Goal: Task Accomplishment & Management: Manage account settings

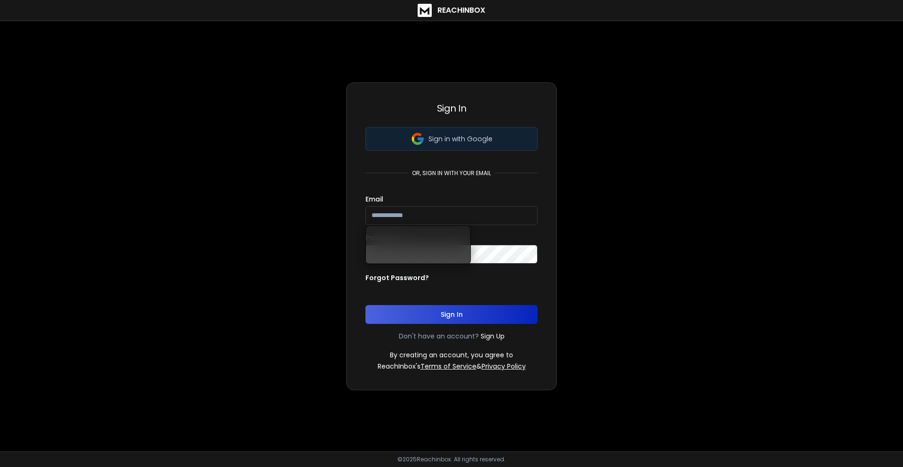
click at [478, 137] on p "Sign in with Google" at bounding box center [461, 138] width 64 height 9
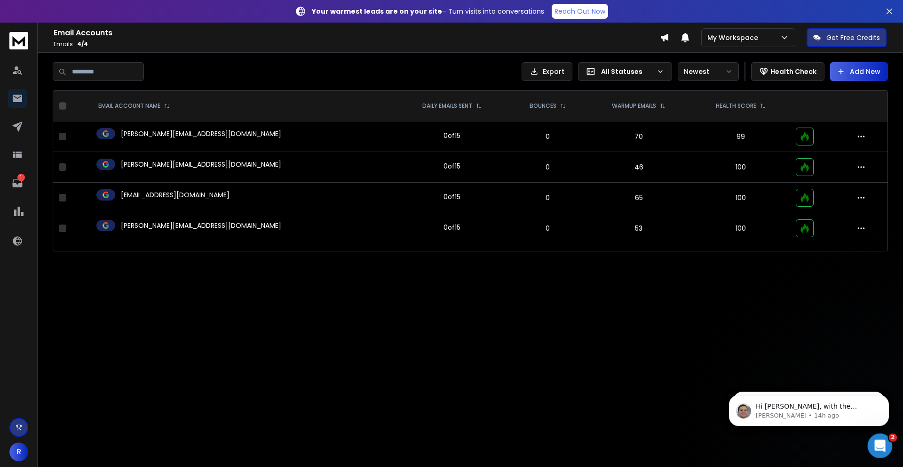
click at [881, 441] on icon "Open Intercom Messenger" at bounding box center [879, 445] width 16 height 16
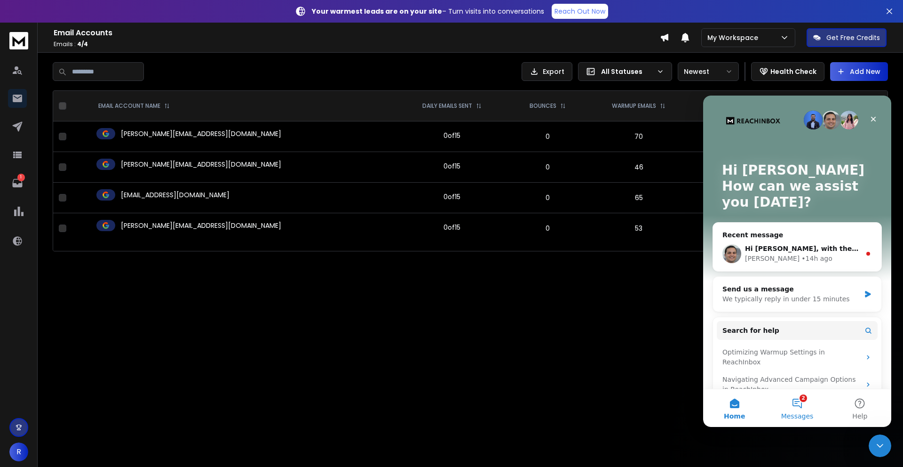
click at [796, 413] on span "Messages" at bounding box center [797, 416] width 32 height 7
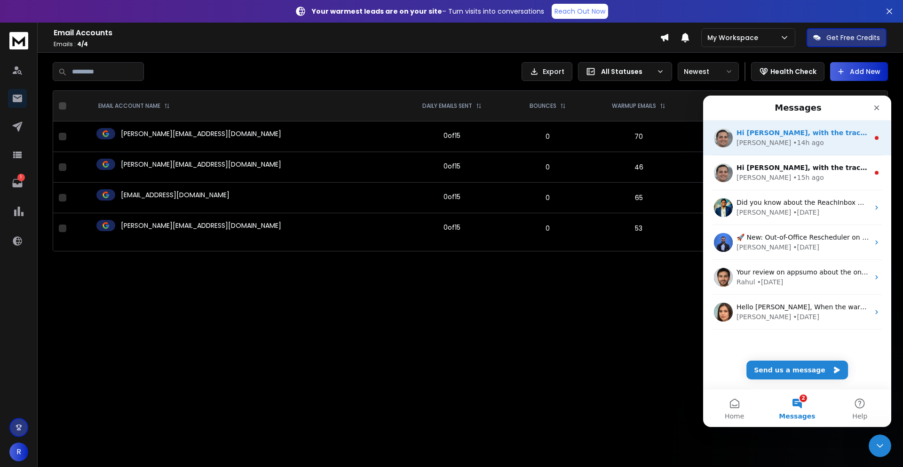
click at [801, 143] on div "Raj • 14h ago" at bounding box center [803, 143] width 133 height 10
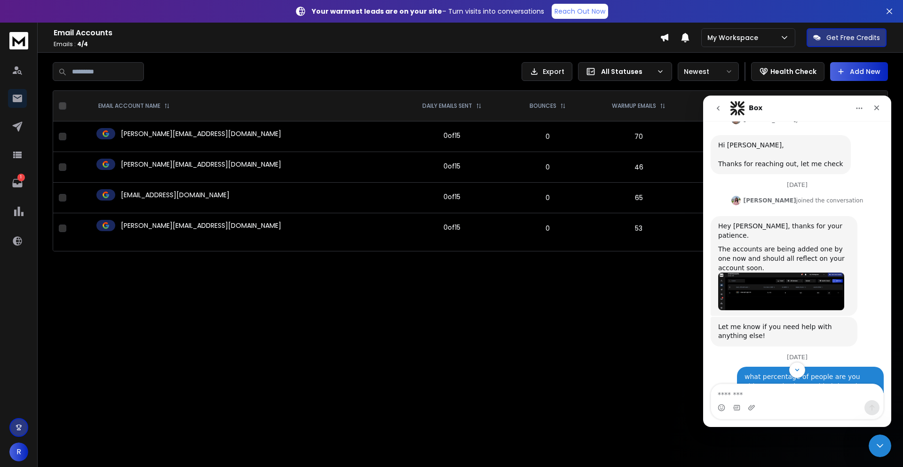
scroll to position [302, 0]
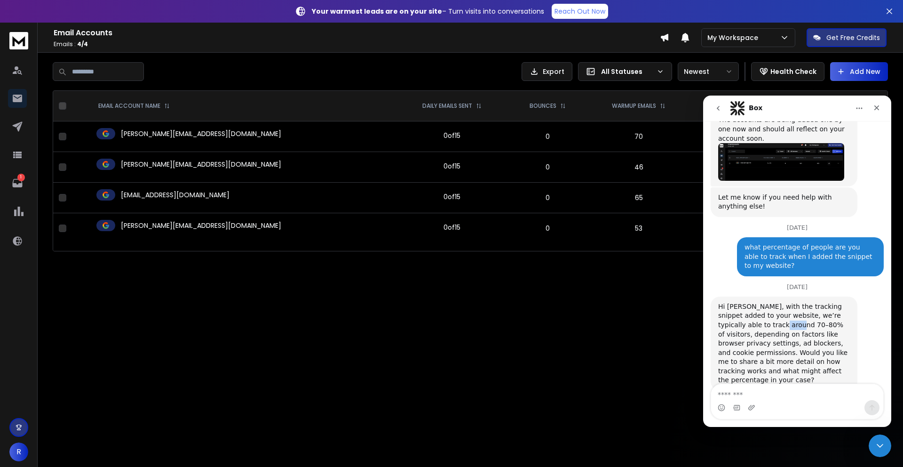
drag, startPoint x: 758, startPoint y: 299, endPoint x: 782, endPoint y: 295, distance: 24.2
click at [782, 302] on div "Hi Ruben, with the tracking snippet added to your website, we’re typically able…" at bounding box center [784, 343] width 132 height 83
click at [783, 302] on div "Hi Ruben, with the tracking snippet added to your website, we’re typically able…" at bounding box center [784, 343] width 132 height 83
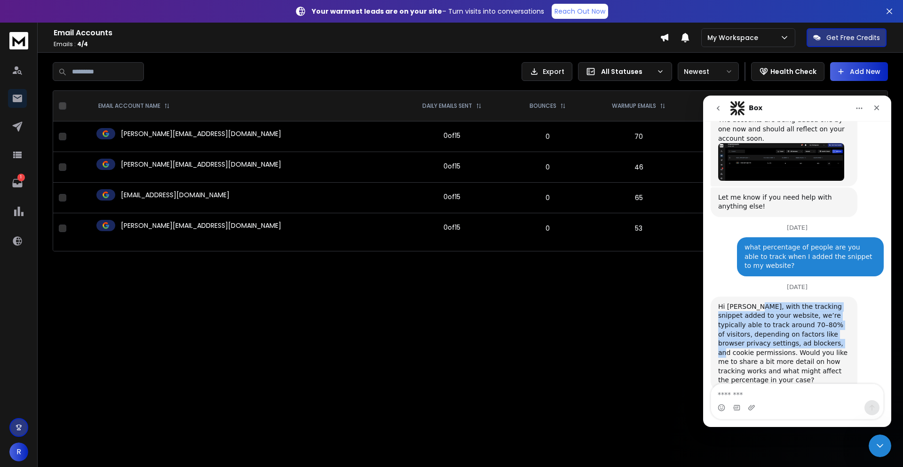
drag, startPoint x: 756, startPoint y: 282, endPoint x: 819, endPoint y: 319, distance: 72.8
click at [818, 318] on div "Hi Ruben, with the tracking snippet added to your website, we’re typically able…" at bounding box center [784, 343] width 132 height 83
click at [833, 313] on div "Hi Ruben, with the tracking snippet added to your website, we’re typically able…" at bounding box center [784, 343] width 132 height 83
drag, startPoint x: 833, startPoint y: 313, endPoint x: 737, endPoint y: 285, distance: 99.7
click at [737, 302] on div "Hi Ruben, with the tracking snippet added to your website, we’re typically able…" at bounding box center [784, 343] width 132 height 83
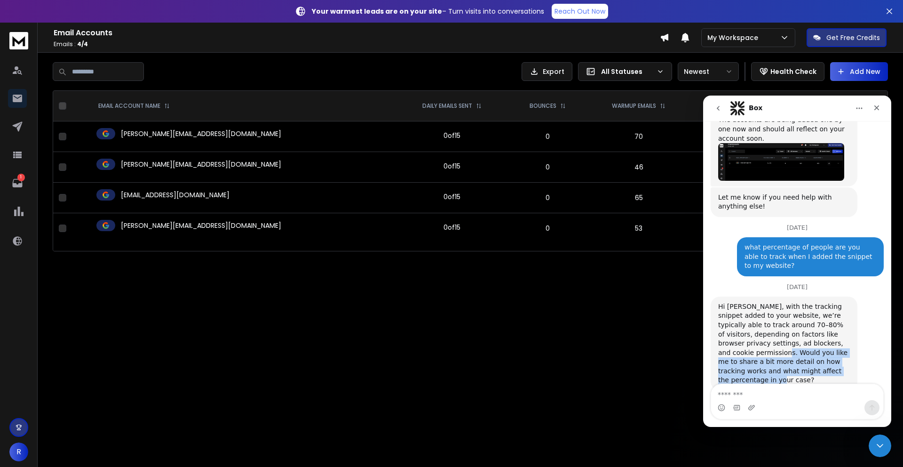
drag, startPoint x: 777, startPoint y: 324, endPoint x: 832, endPoint y: 359, distance: 65.8
click at [834, 360] on div "Hi Ruben, with the tracking snippet added to your website, we’re typically able…" at bounding box center [784, 343] width 147 height 94
click at [820, 330] on div "Hi Ruben, with the tracking snippet added to your website, we’re typically able…" at bounding box center [784, 343] width 132 height 83
click at [717, 112] on button "go back" at bounding box center [718, 108] width 18 height 18
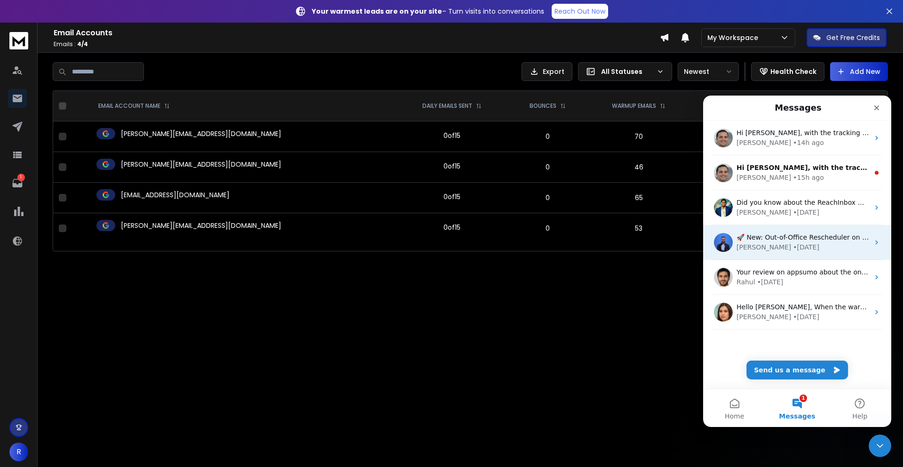
scroll to position [0, 0]
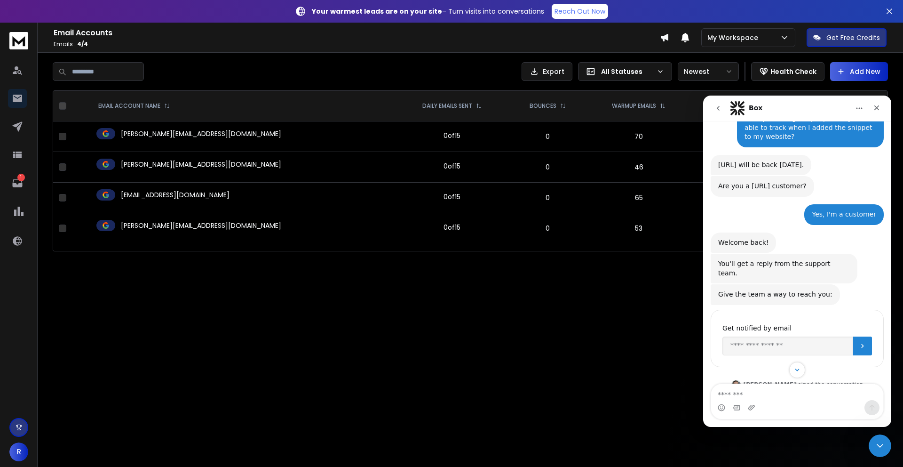
scroll to position [162, 0]
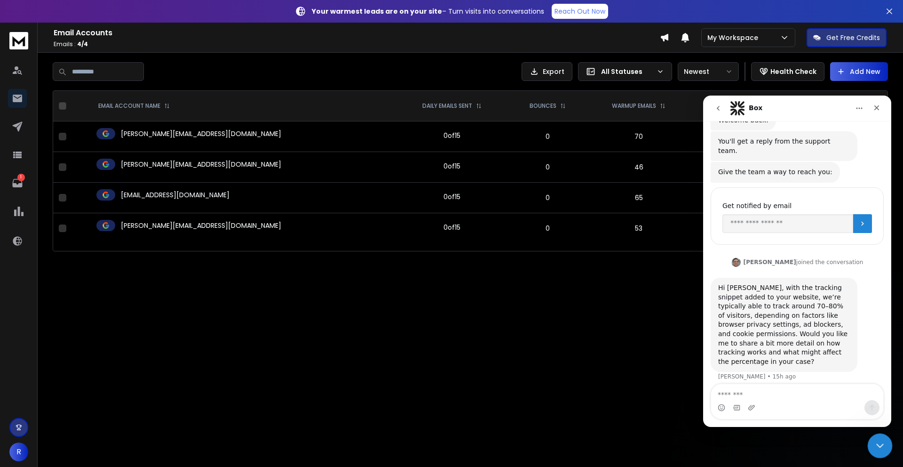
click at [879, 440] on icon "Close Intercom Messenger" at bounding box center [878, 443] width 11 height 11
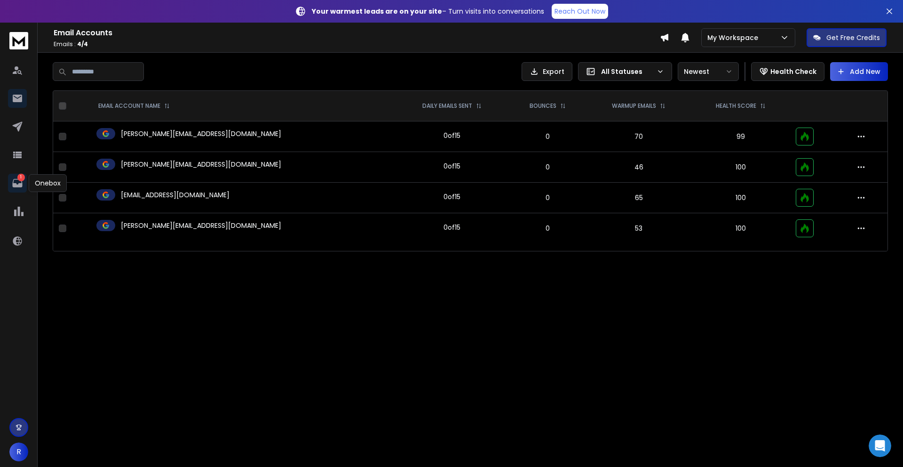
click at [16, 183] on icon at bounding box center [17, 182] width 11 height 11
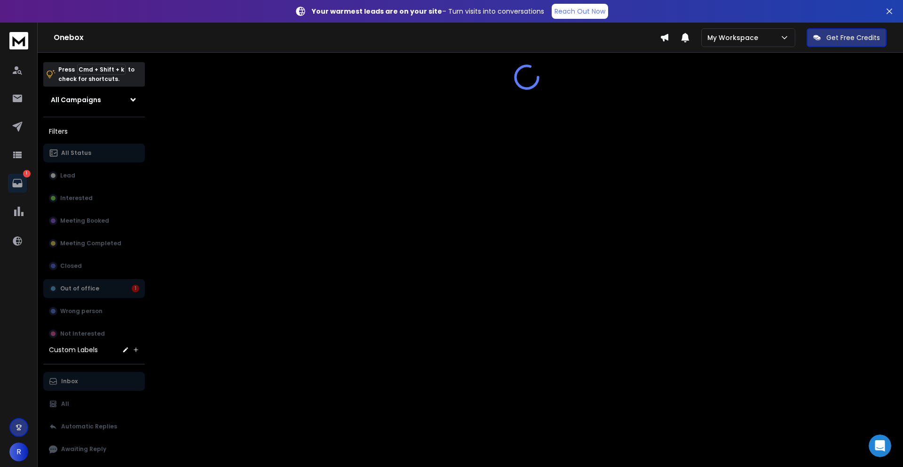
click at [101, 290] on div "All Status Lead Interested Meeting Booked Meeting Completed Closed Out of offic…" at bounding box center [94, 242] width 102 height 199
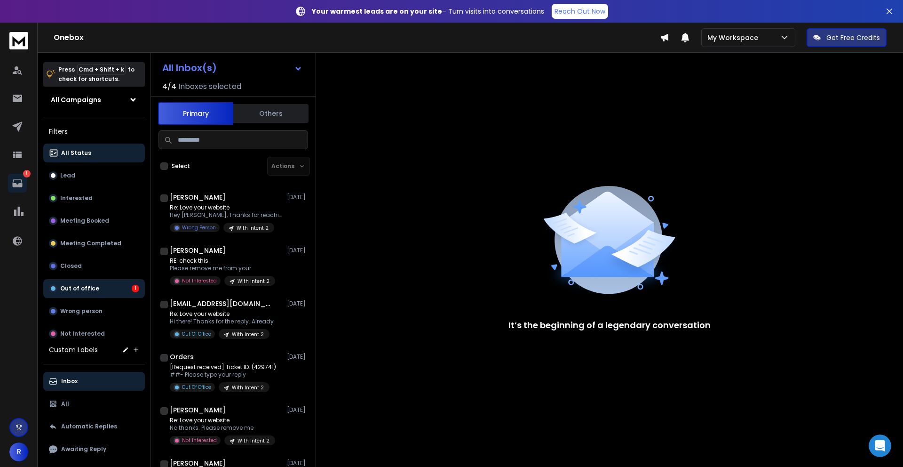
click at [118, 288] on button "Out of office 1" at bounding box center [94, 288] width 102 height 19
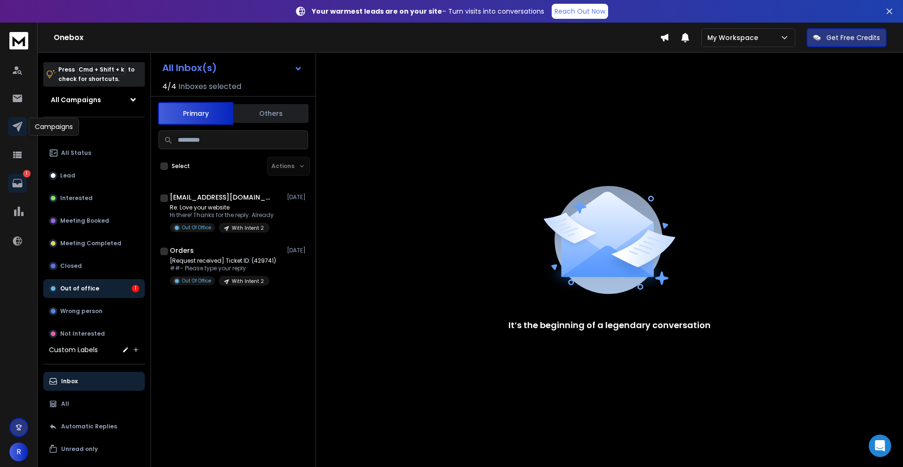
click at [13, 131] on icon at bounding box center [17, 126] width 11 height 11
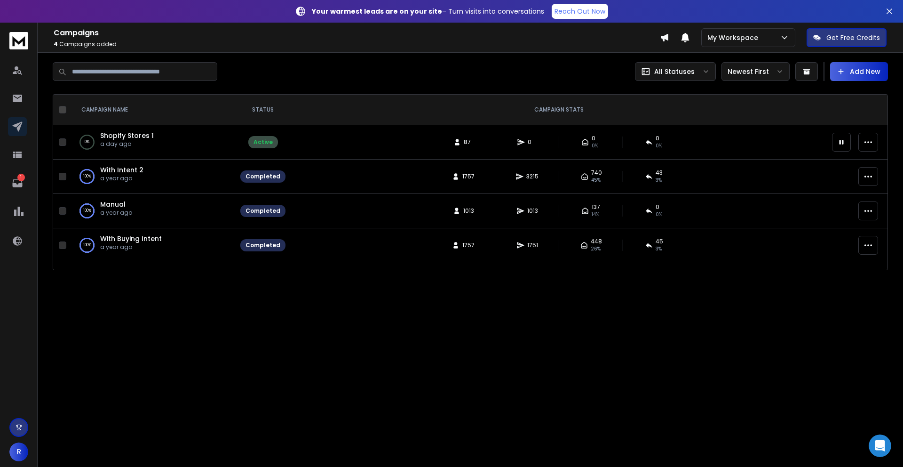
click at [133, 173] on span "With Intent 2" at bounding box center [121, 169] width 43 height 9
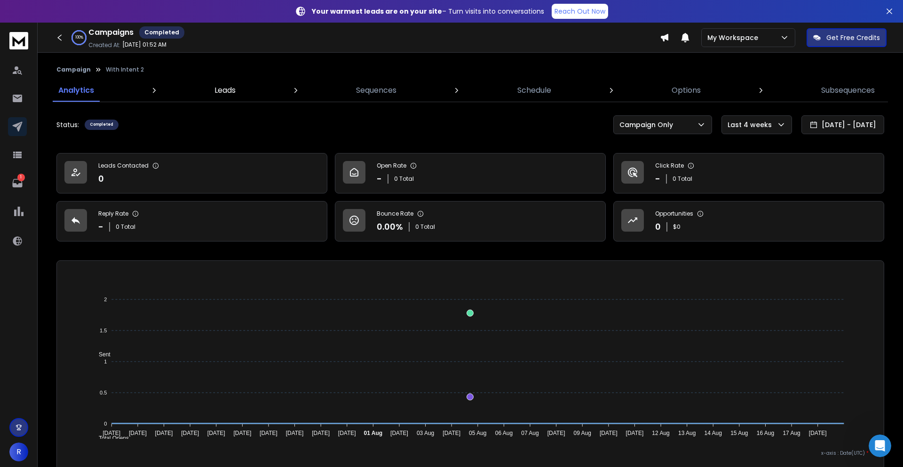
click at [220, 85] on p "Leads" at bounding box center [225, 90] width 21 height 11
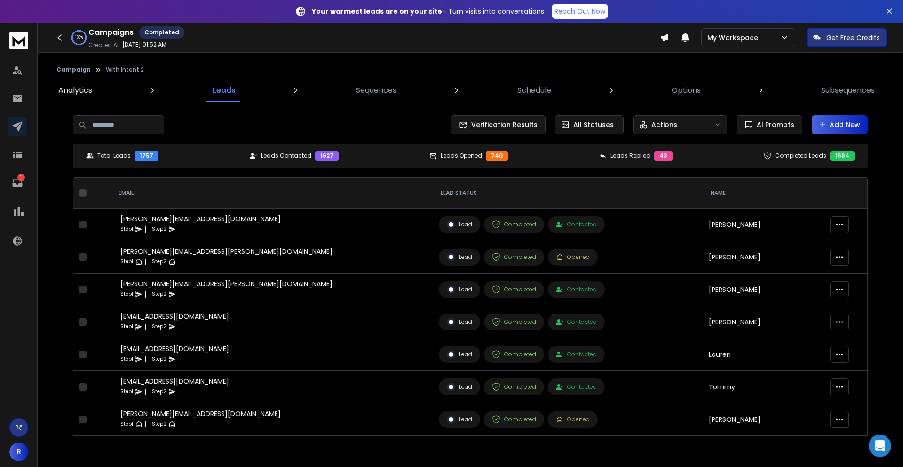
click at [70, 88] on p "Analytics" at bounding box center [75, 90] width 34 height 11
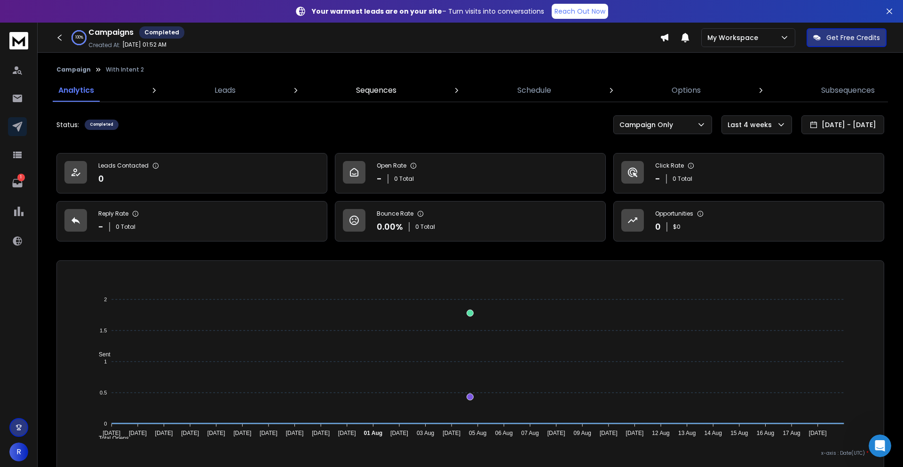
click at [373, 89] on p "Sequences" at bounding box center [376, 90] width 40 height 11
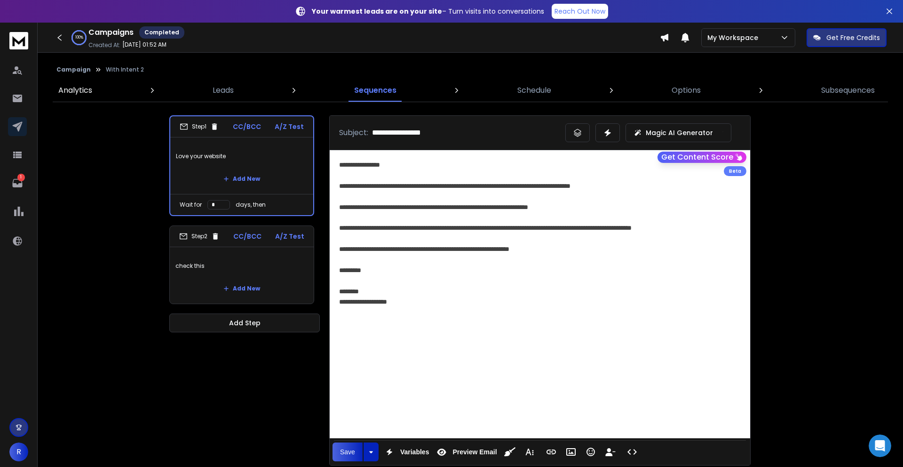
click at [79, 88] on p "Analytics" at bounding box center [75, 90] width 34 height 11
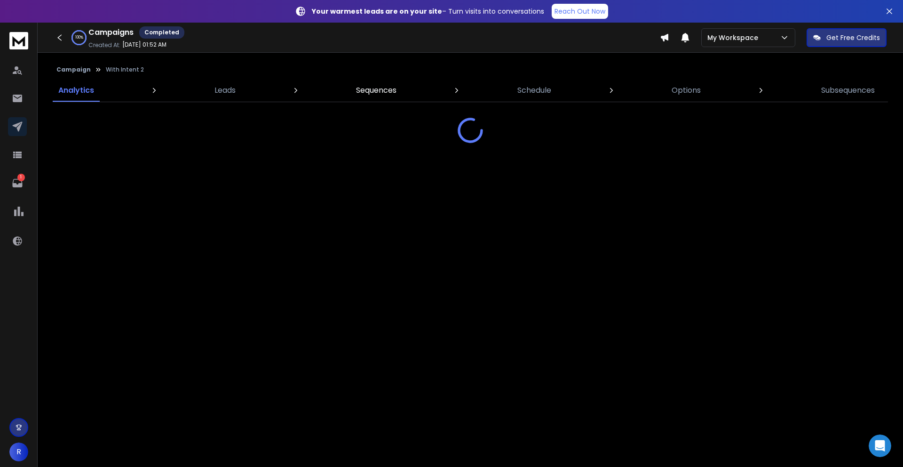
click at [370, 85] on p "Sequences" at bounding box center [376, 90] width 40 height 11
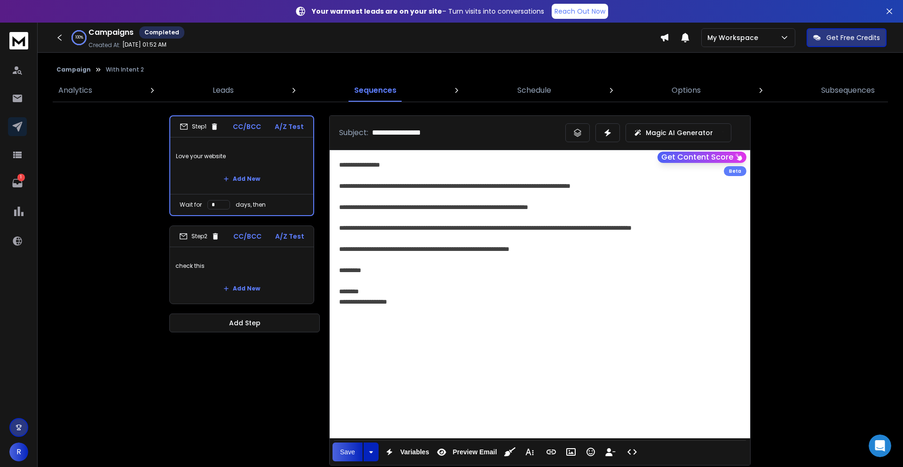
click at [228, 263] on p "check this" at bounding box center [241, 266] width 133 height 26
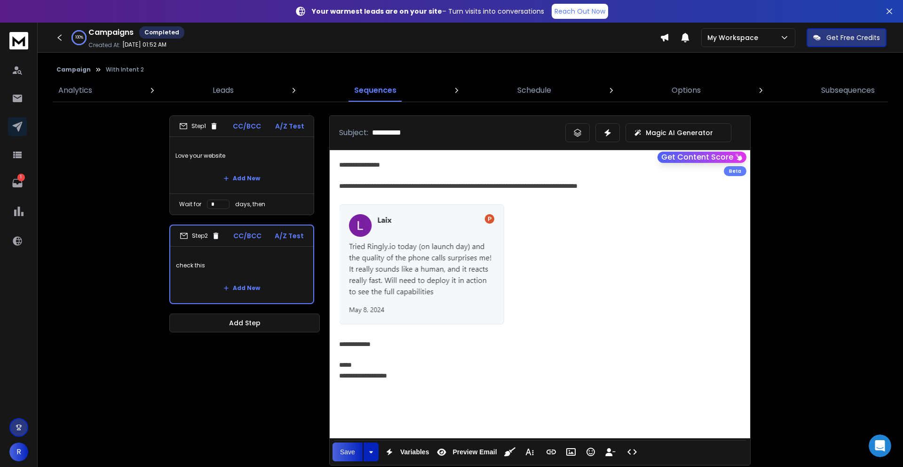
click at [230, 161] on p "Love your website" at bounding box center [241, 156] width 133 height 26
type input "**********"
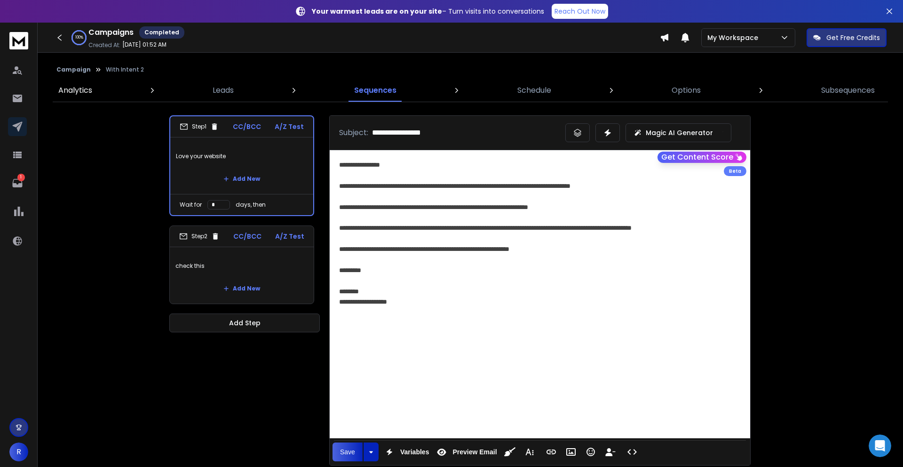
click at [71, 87] on p "Analytics" at bounding box center [75, 90] width 34 height 11
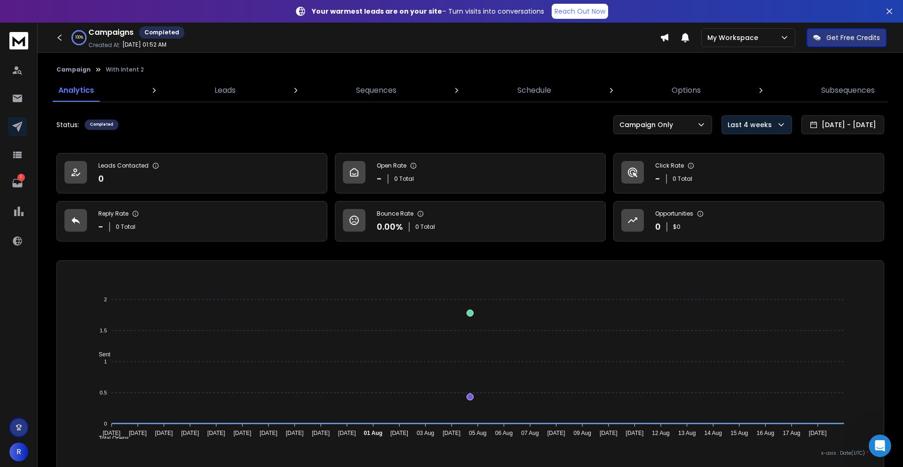
click at [731, 124] on p "Last 4 weeks" at bounding box center [752, 124] width 48 height 9
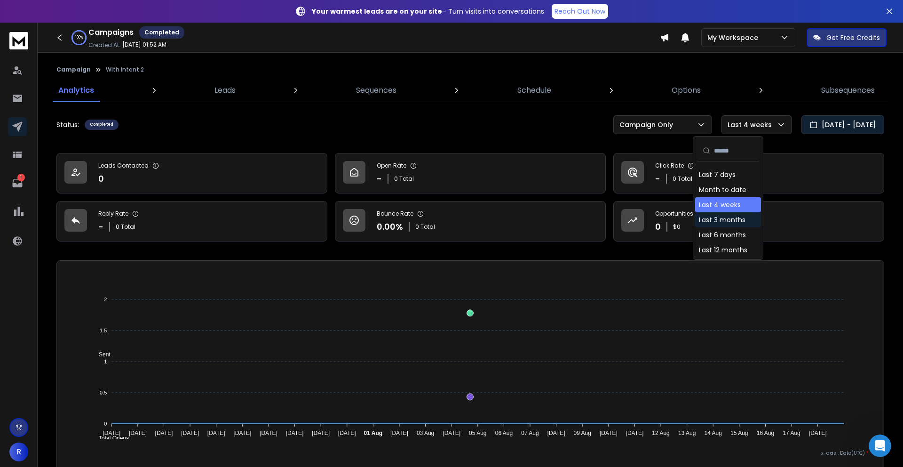
click at [836, 120] on button "22 Jul 2025 - 19 Aug 2025" at bounding box center [843, 124] width 83 height 19
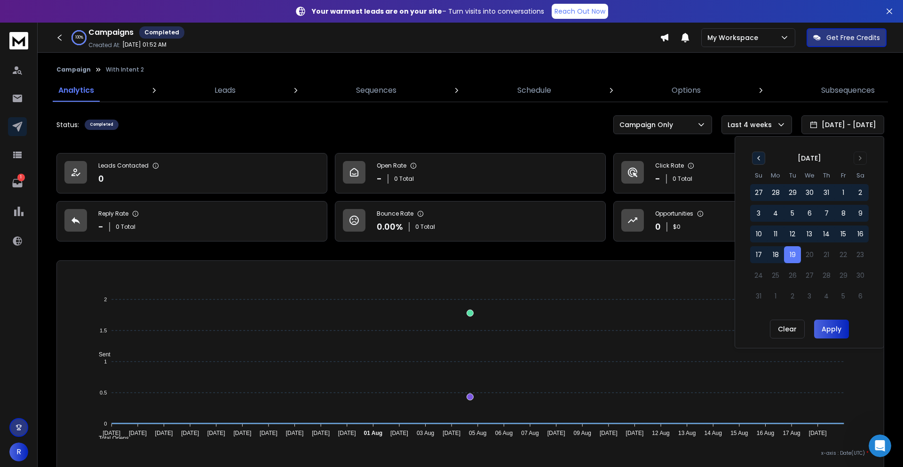
click at [755, 154] on icon "Go to previous month" at bounding box center [759, 158] width 8 height 8
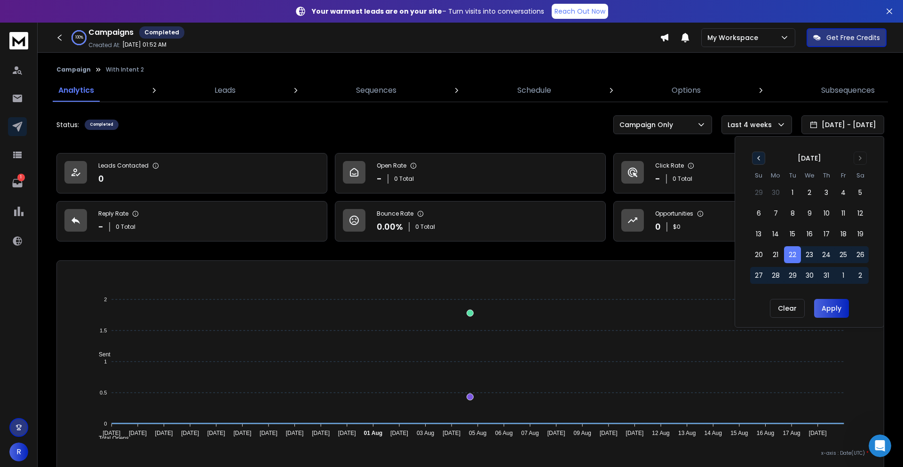
click at [755, 154] on icon "Go to previous month" at bounding box center [759, 158] width 8 height 8
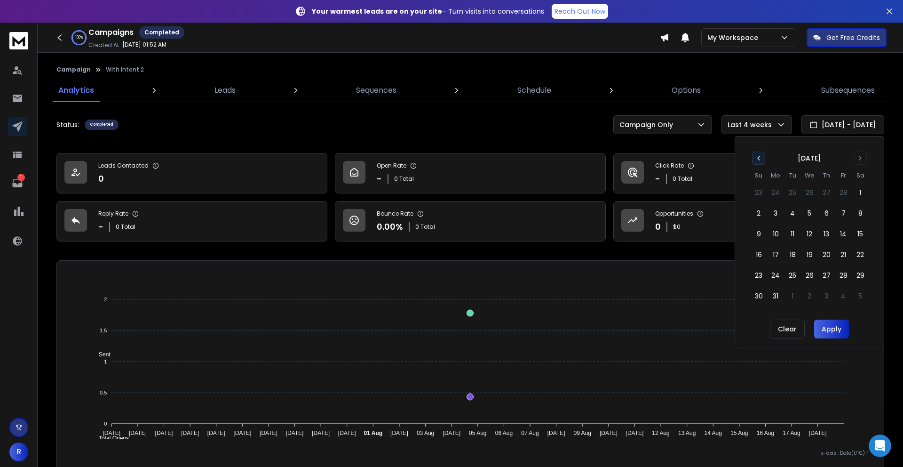
click at [755, 154] on icon "Go to previous month" at bounding box center [759, 158] width 8 height 8
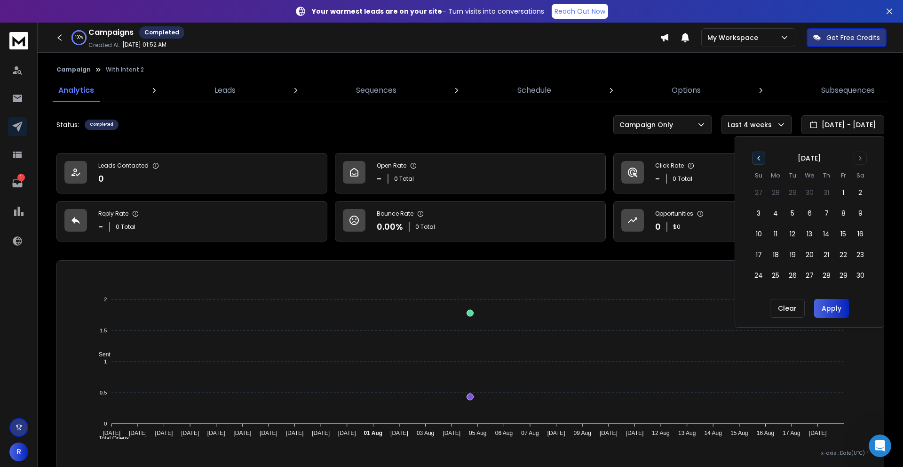
click at [755, 154] on icon "Go to previous month" at bounding box center [759, 158] width 8 height 8
click at [797, 211] on button "4" at bounding box center [792, 213] width 17 height 17
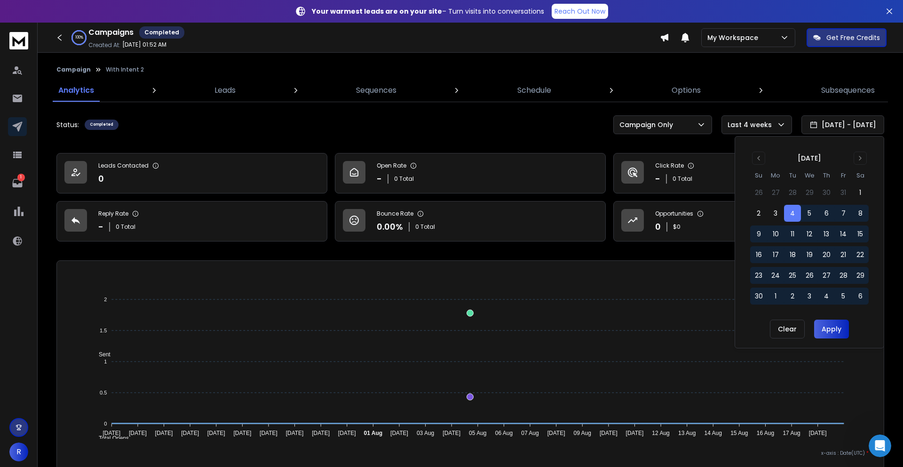
click at [861, 165] on div "June 2024 Su Mo Tu We Th Fr Sa 26 27 28 29 30 31 1 2 3 4 5 6 7 8 9 10 11 12 13 …" at bounding box center [809, 227] width 119 height 153
click at [860, 159] on icon "Go to next month" at bounding box center [861, 158] width 2 height 4
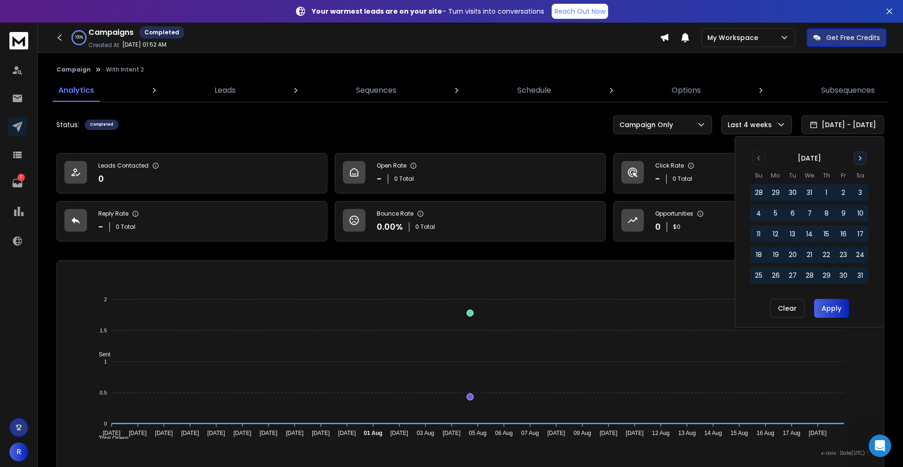
click at [860, 159] on icon "Go to next month" at bounding box center [861, 158] width 2 height 4
click at [864, 154] on icon "Go to next month" at bounding box center [861, 158] width 8 height 8
click at [826, 256] on button "24" at bounding box center [826, 254] width 17 height 17
click at [834, 305] on button "Apply" at bounding box center [831, 308] width 35 height 19
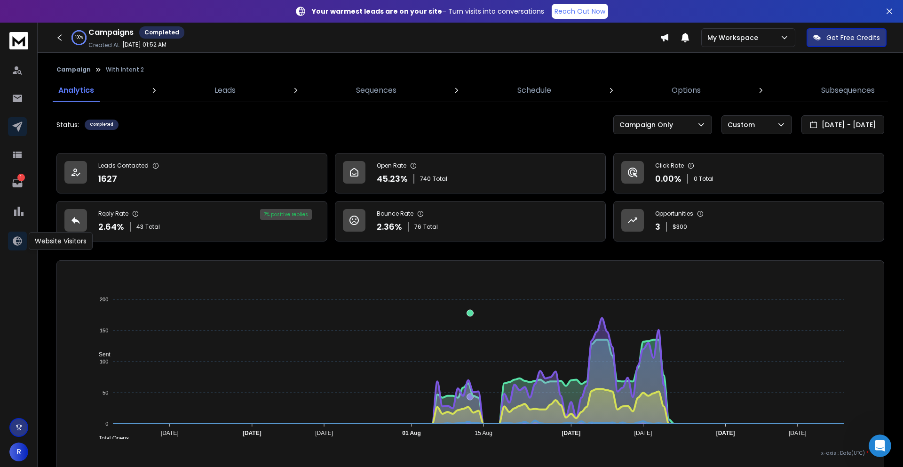
click at [16, 239] on icon at bounding box center [17, 240] width 9 height 9
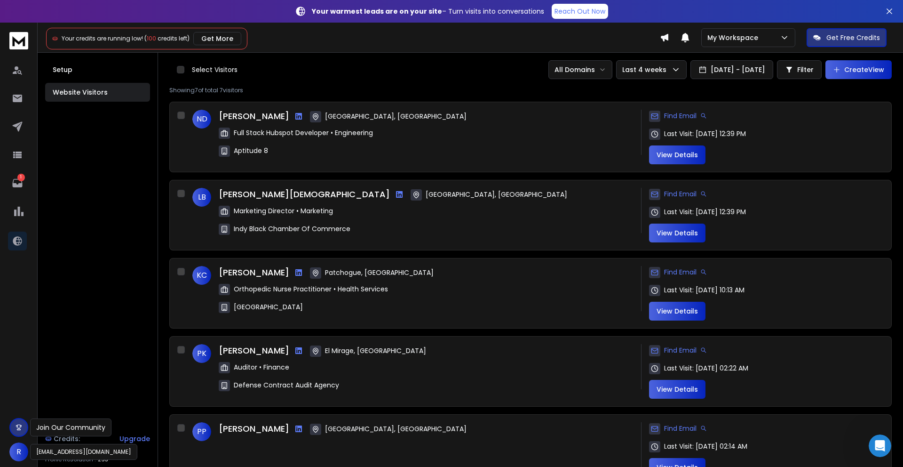
click at [18, 452] on span "R" at bounding box center [18, 451] width 19 height 19
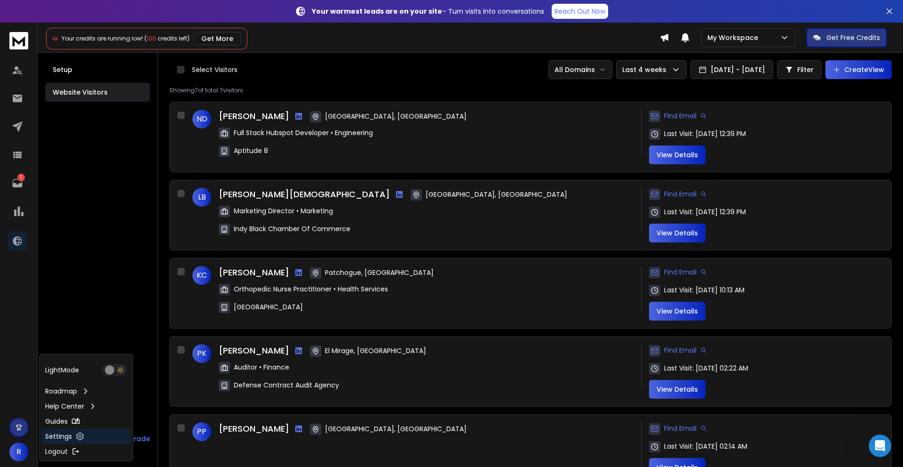
click at [73, 436] on div "Settings" at bounding box center [85, 436] width 89 height 15
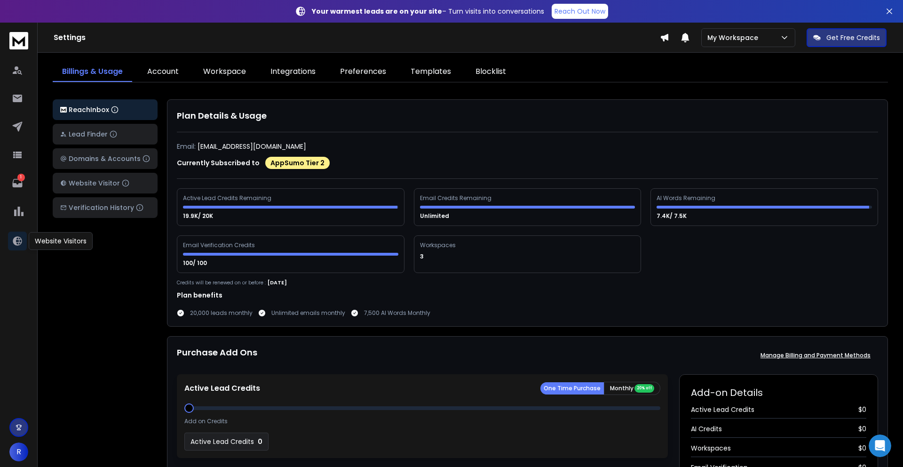
click at [16, 240] on icon at bounding box center [17, 240] width 11 height 11
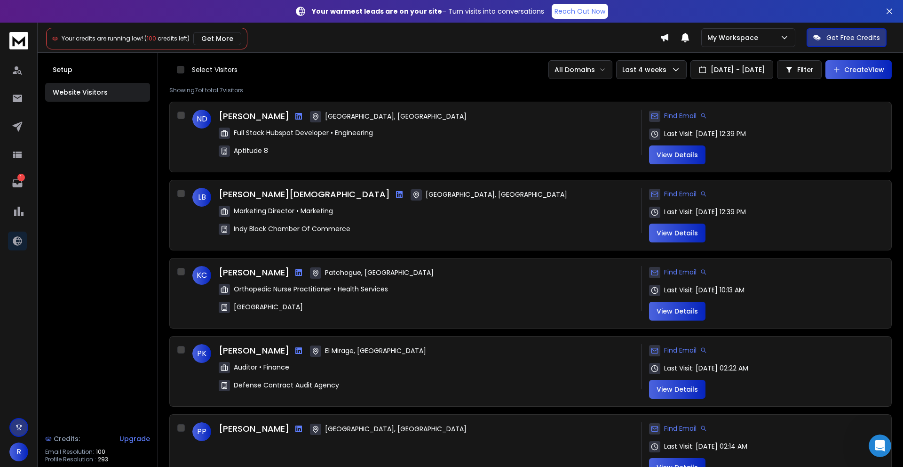
click at [396, 194] on icon at bounding box center [400, 195] width 8 height 8
click at [12, 155] on icon at bounding box center [17, 154] width 11 height 11
